Goal: Navigation & Orientation: Find specific page/section

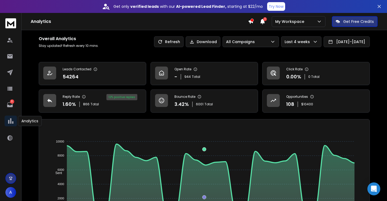
scroll to position [31, 0]
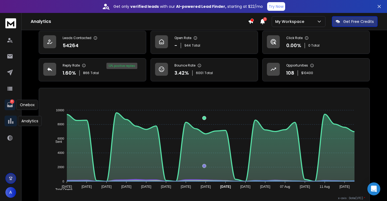
click at [8, 104] on icon at bounding box center [10, 104] width 6 height 6
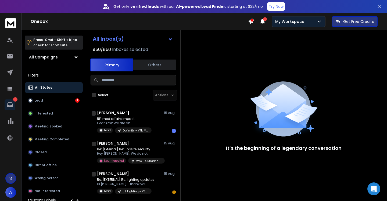
click at [297, 22] on p "My Workspace" at bounding box center [291, 21] width 31 height 5
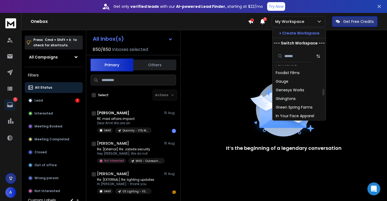
scroll to position [196, 0]
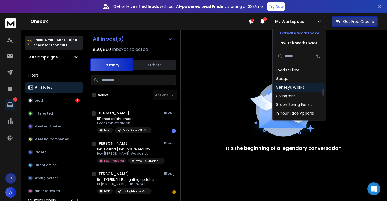
click at [287, 85] on div "Genesys Works" at bounding box center [290, 87] width 29 height 5
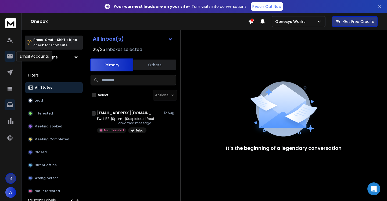
click at [11, 57] on icon at bounding box center [9, 56] width 5 height 4
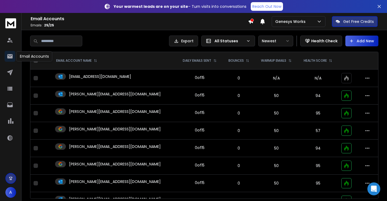
click at [9, 54] on icon at bounding box center [9, 56] width 5 height 4
click at [10, 72] on icon at bounding box center [10, 72] width 6 height 6
